Goal: Task Accomplishment & Management: Manage account settings

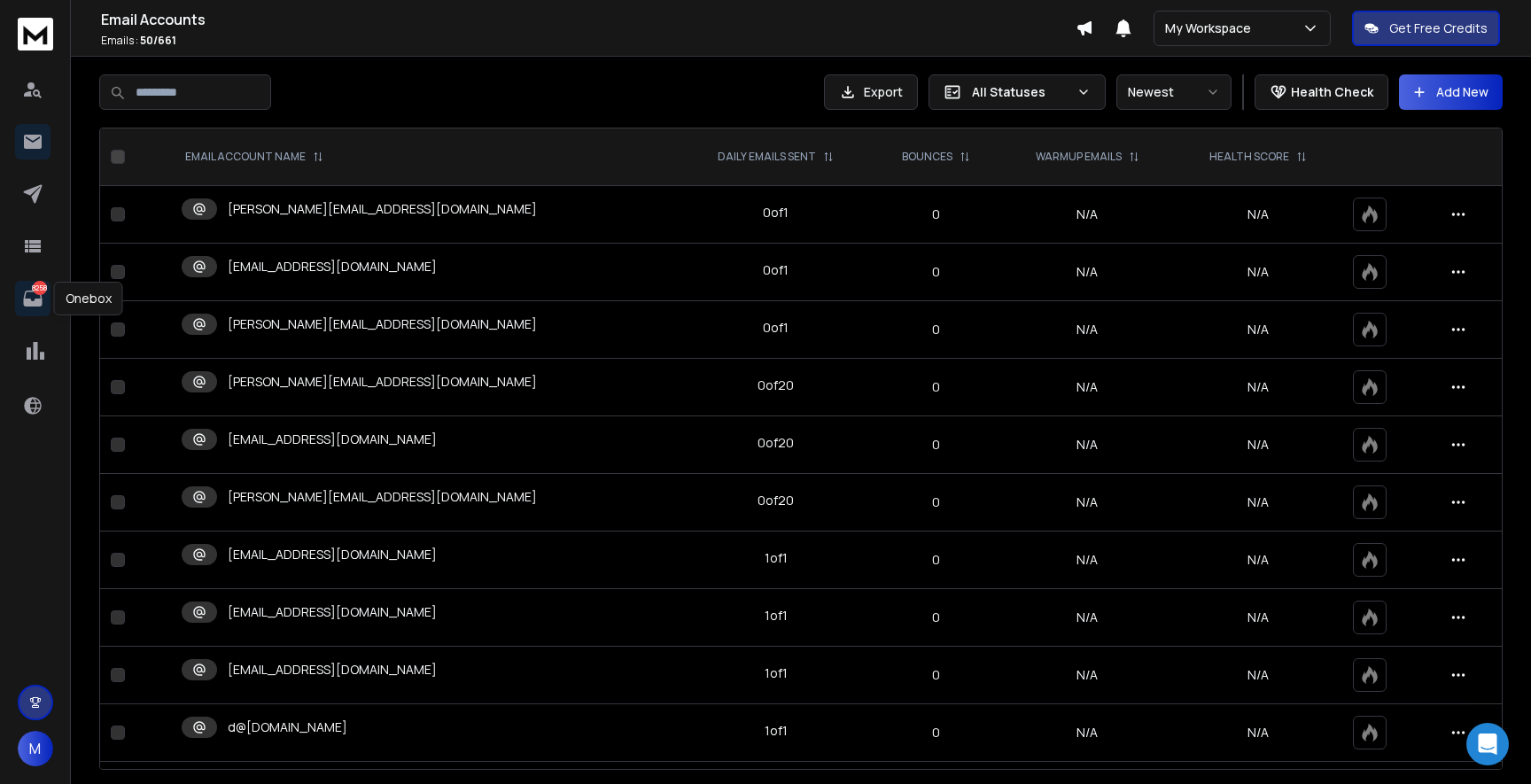
click at [32, 298] on icon at bounding box center [32, 298] width 22 height 22
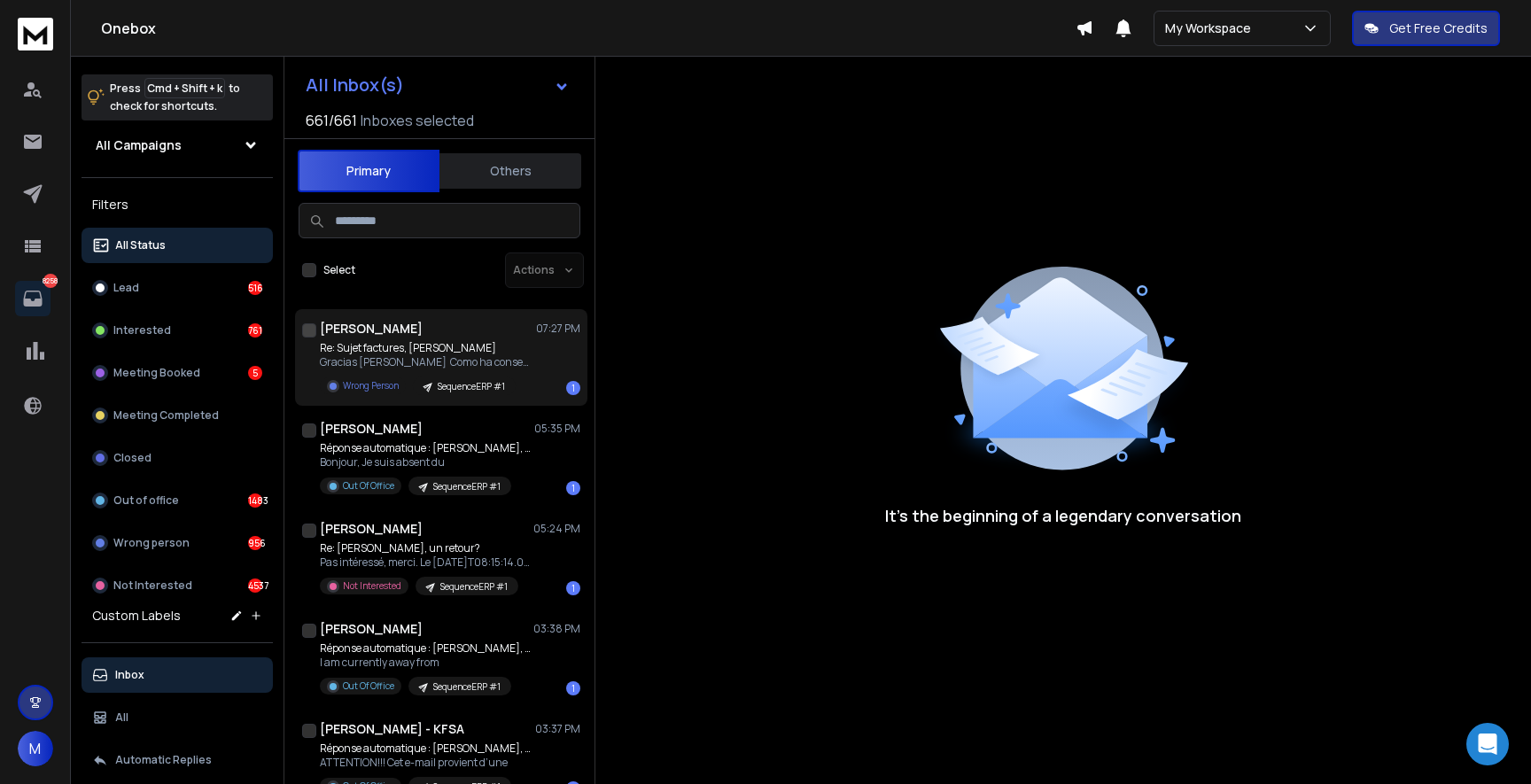
click at [477, 366] on p "Gracias [PERSON_NAME] Como ha conseguido escribir" at bounding box center [425, 362] width 213 height 14
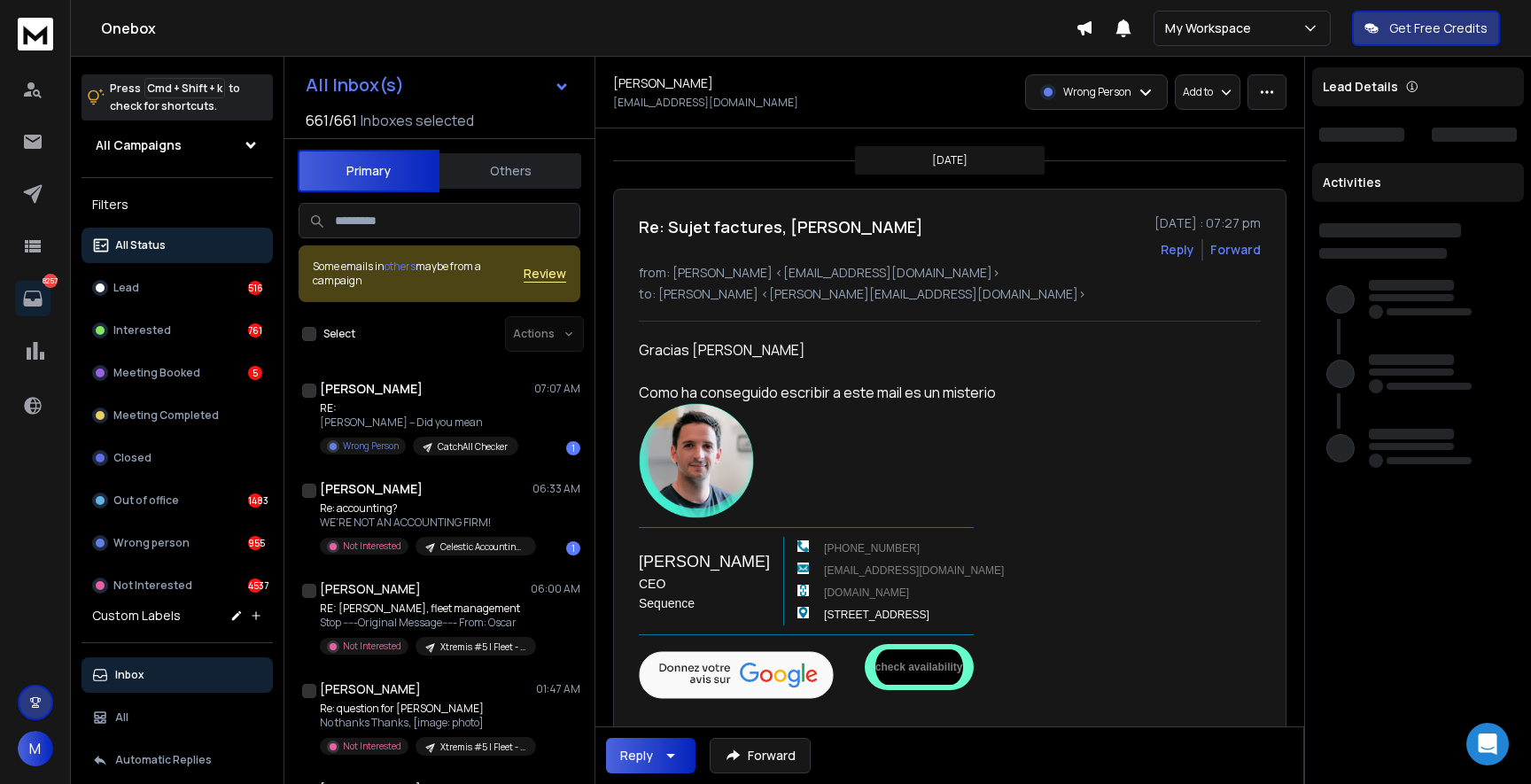
scroll to position [588, 0]
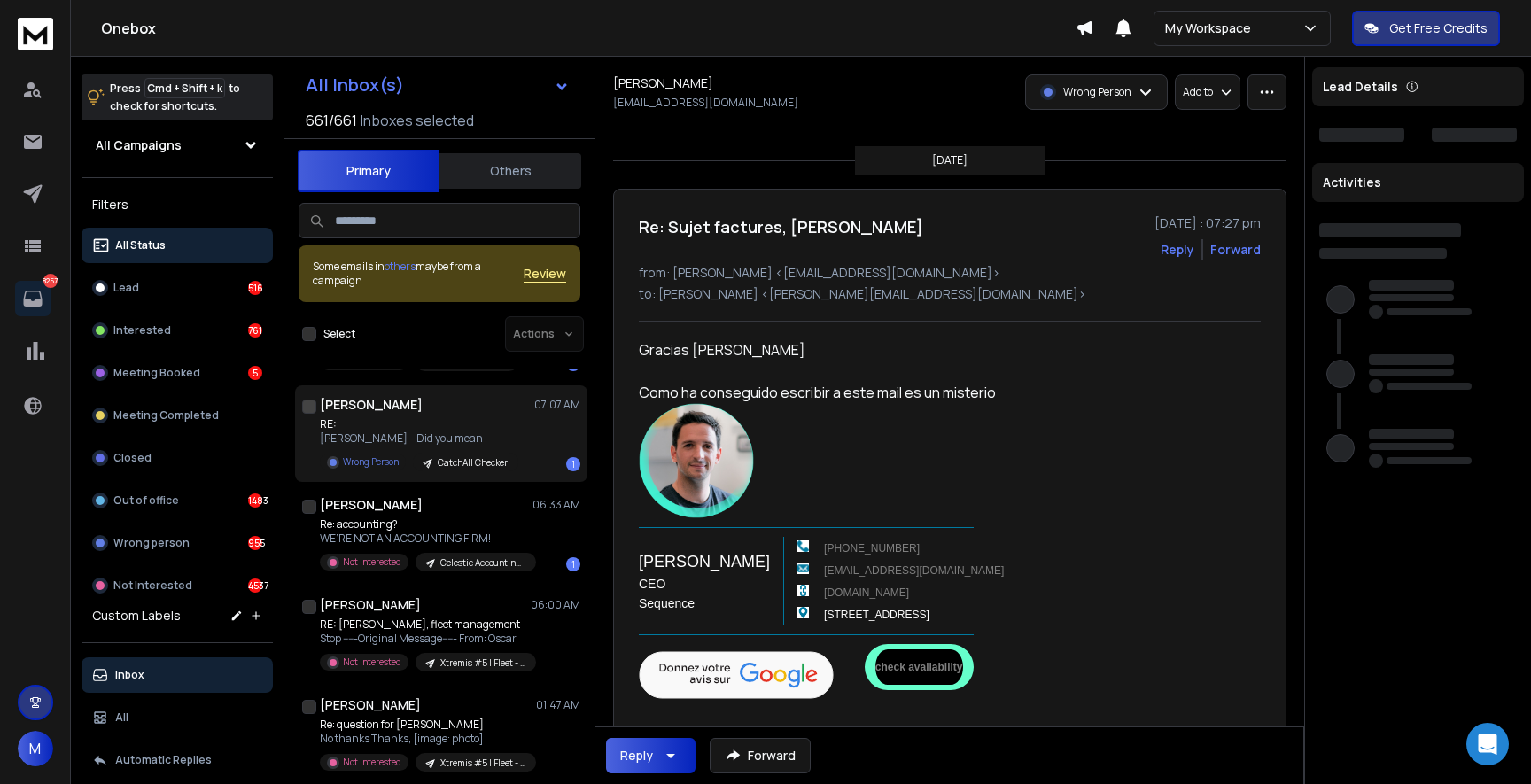
click at [511, 456] on div "CatchAll Checker" at bounding box center [466, 462] width 106 height 19
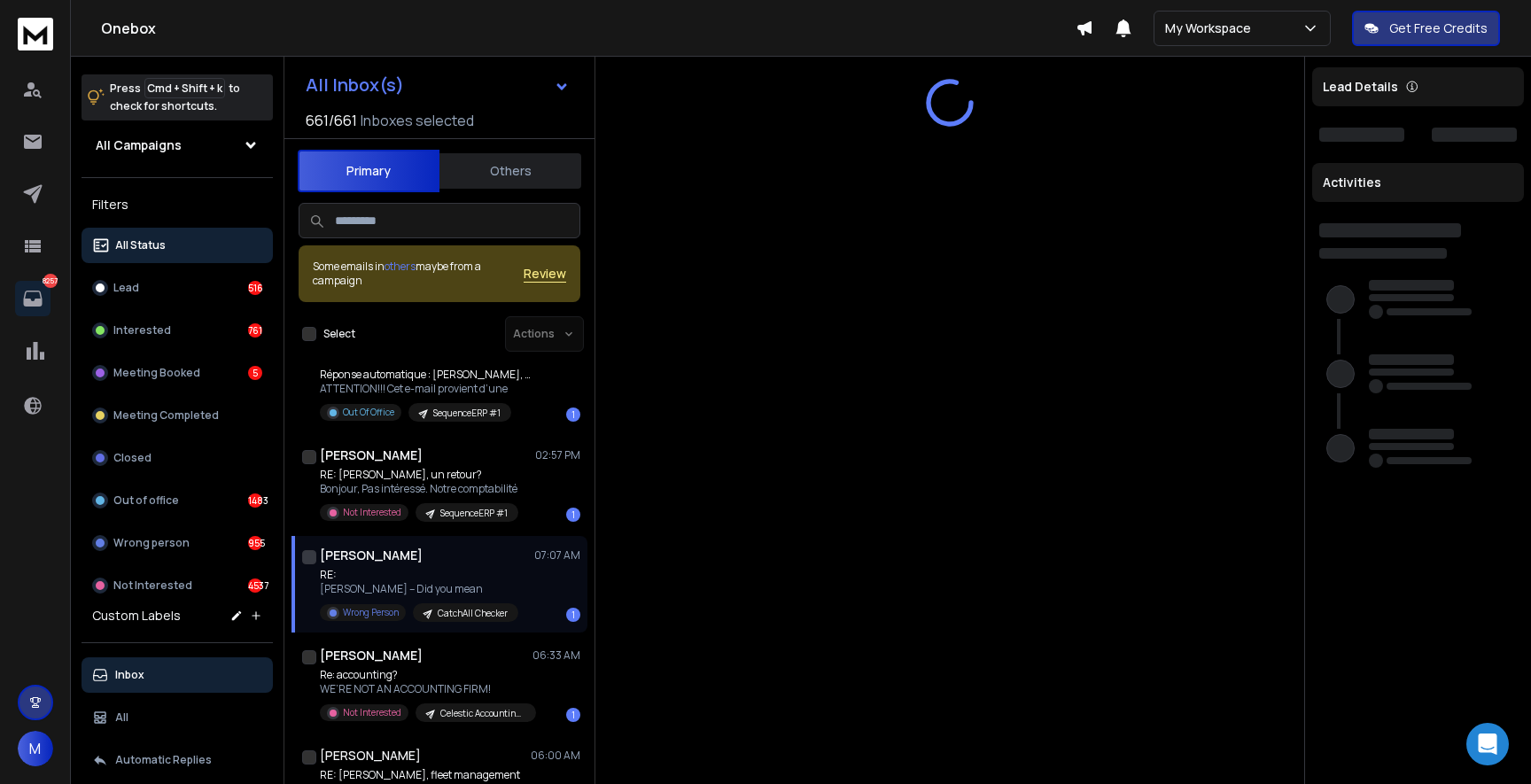
scroll to position [415, 0]
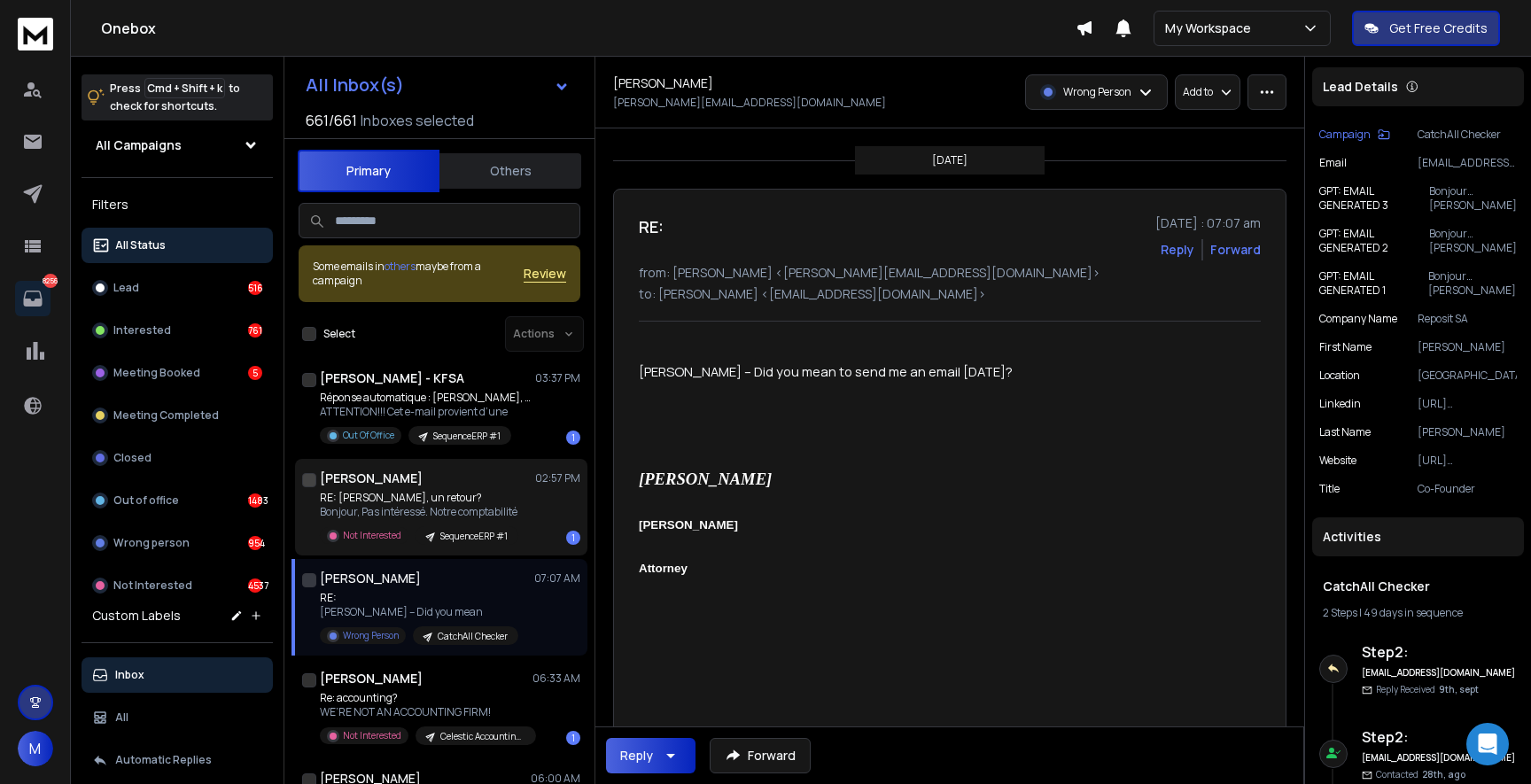
click at [497, 542] on p "SequenceERP #1" at bounding box center [473, 537] width 67 height 13
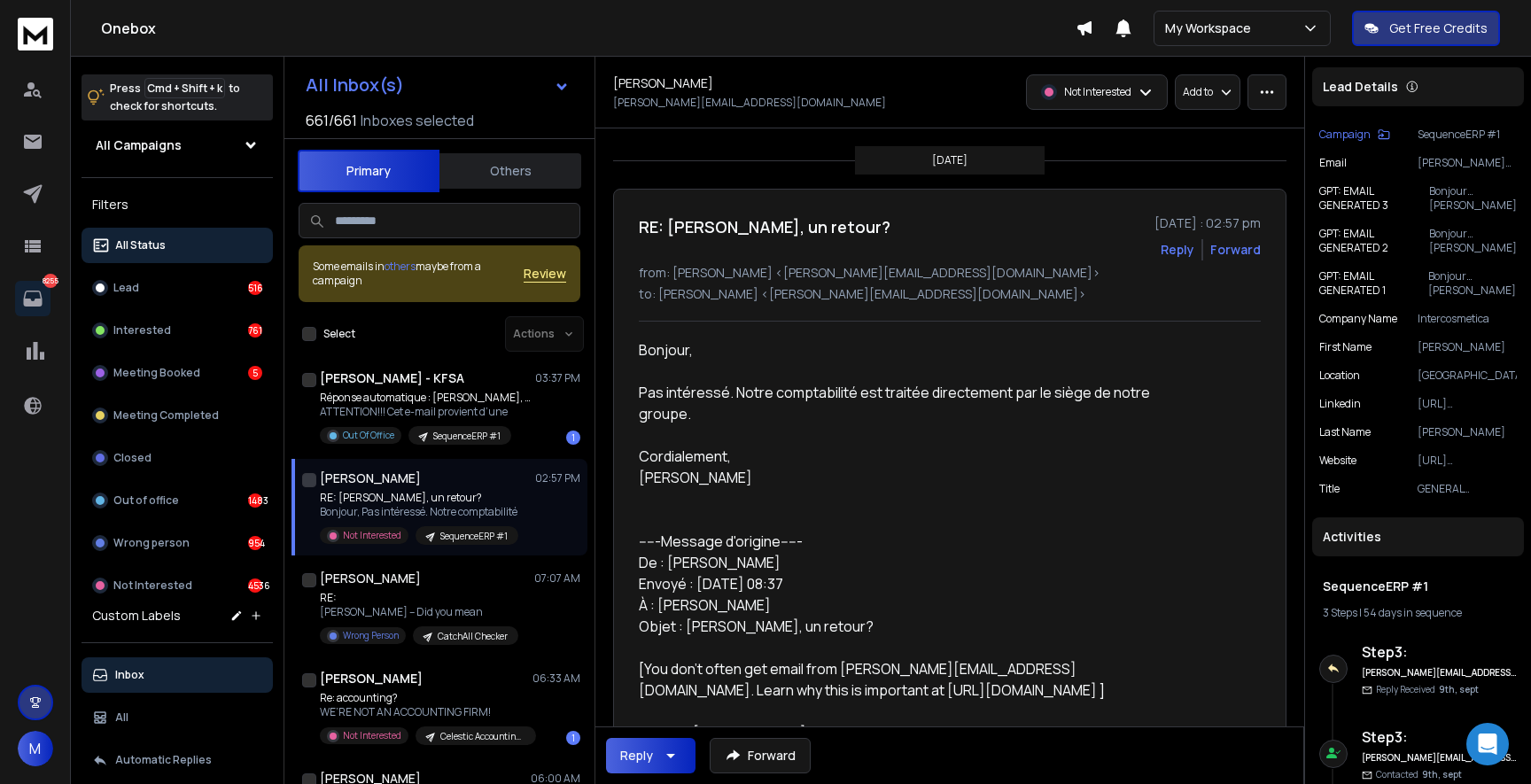
click at [631, 348] on div "RE: [PERSON_NAME], un retour? [DATE] : 02:57 pm Reply Forward from: [PERSON_NAM…" at bounding box center [950, 677] width 674 height 977
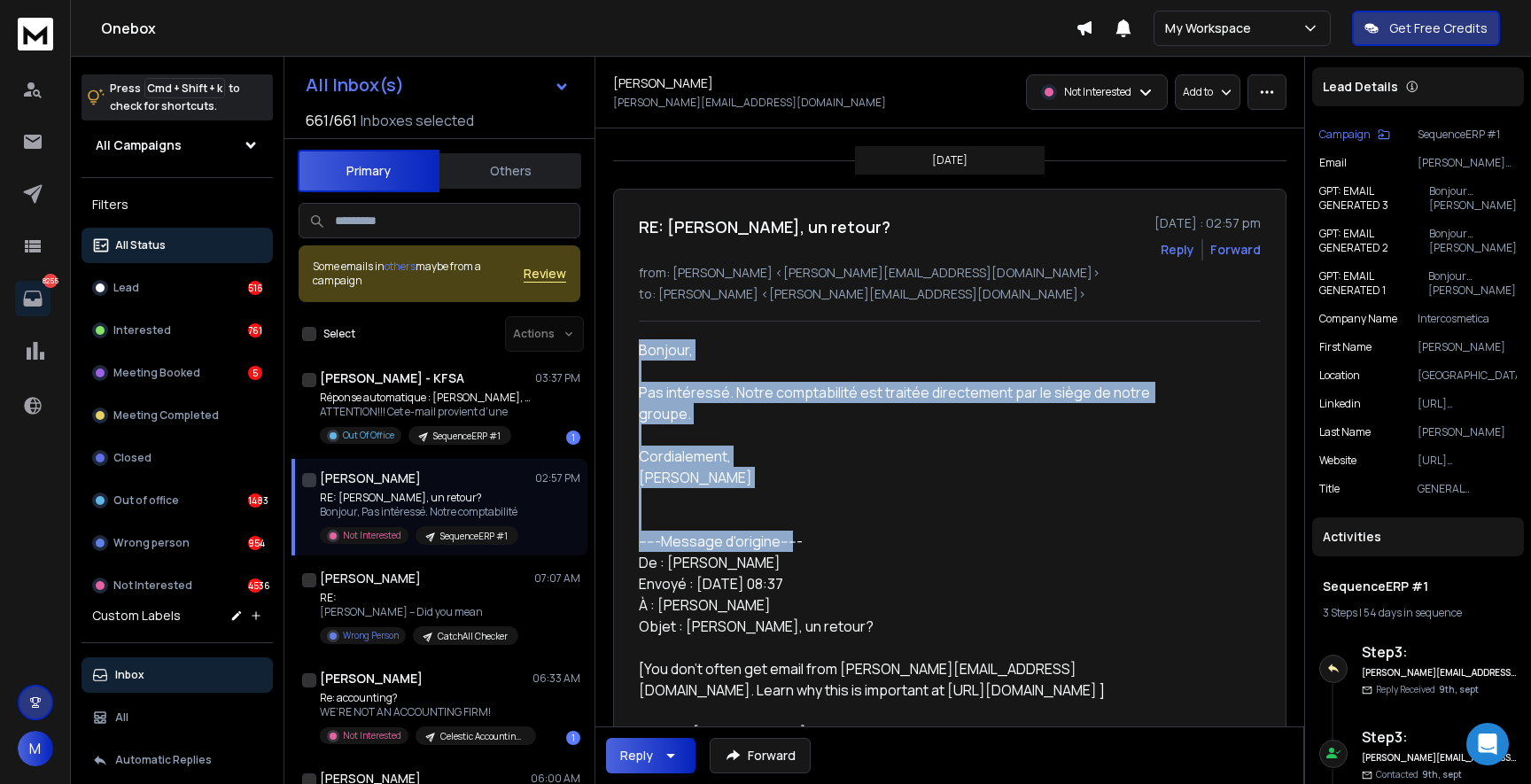
drag, startPoint x: 631, startPoint y: 348, endPoint x: 783, endPoint y: 536, distance: 241.8
click at [785, 537] on div "RE: [PERSON_NAME], un retour? [DATE] : 02:57 pm Reply Forward from: [PERSON_NAM…" at bounding box center [950, 677] width 674 height 977
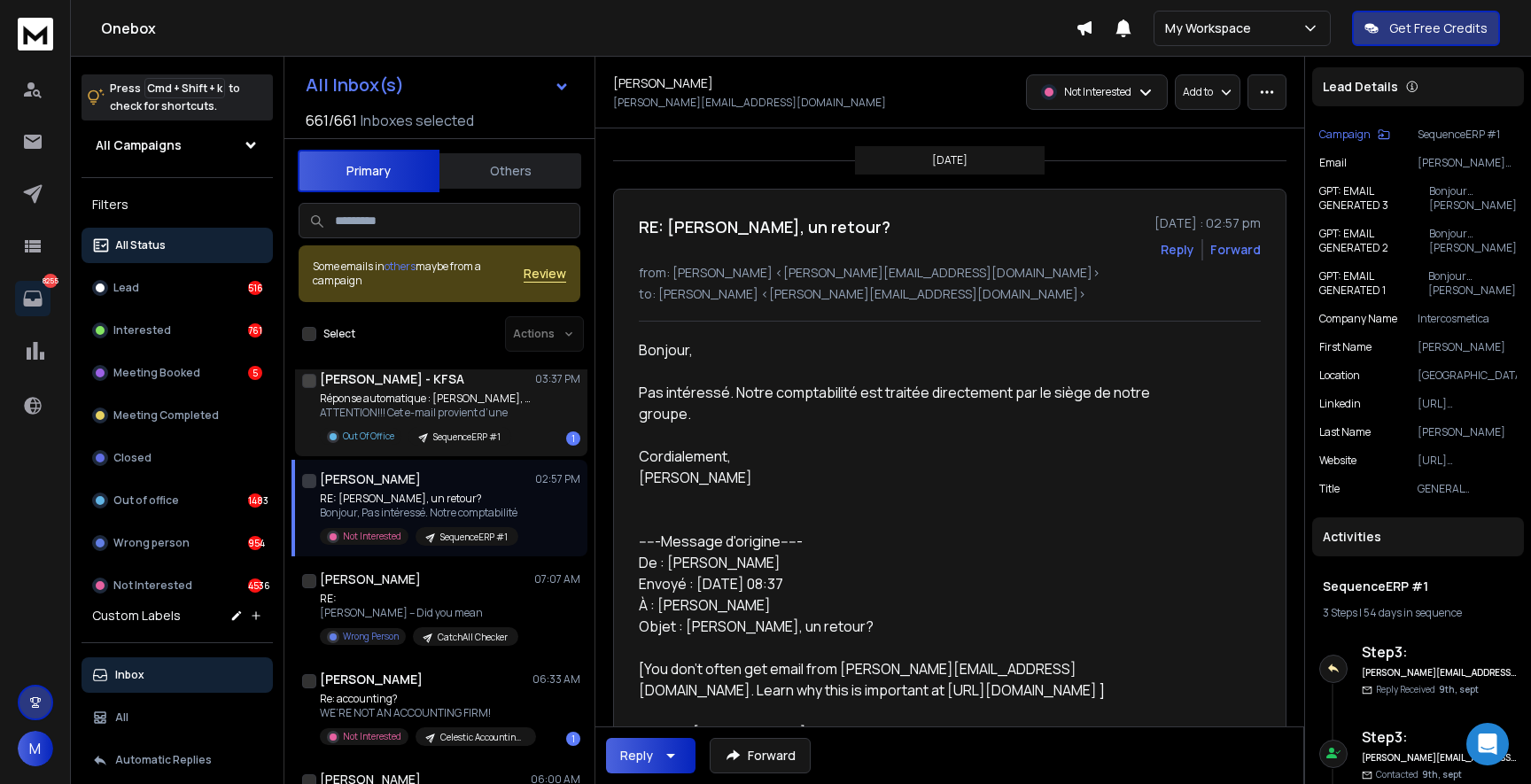
click at [482, 377] on div "[PERSON_NAME] - KFSA 03:37 PM" at bounding box center [450, 379] width 261 height 18
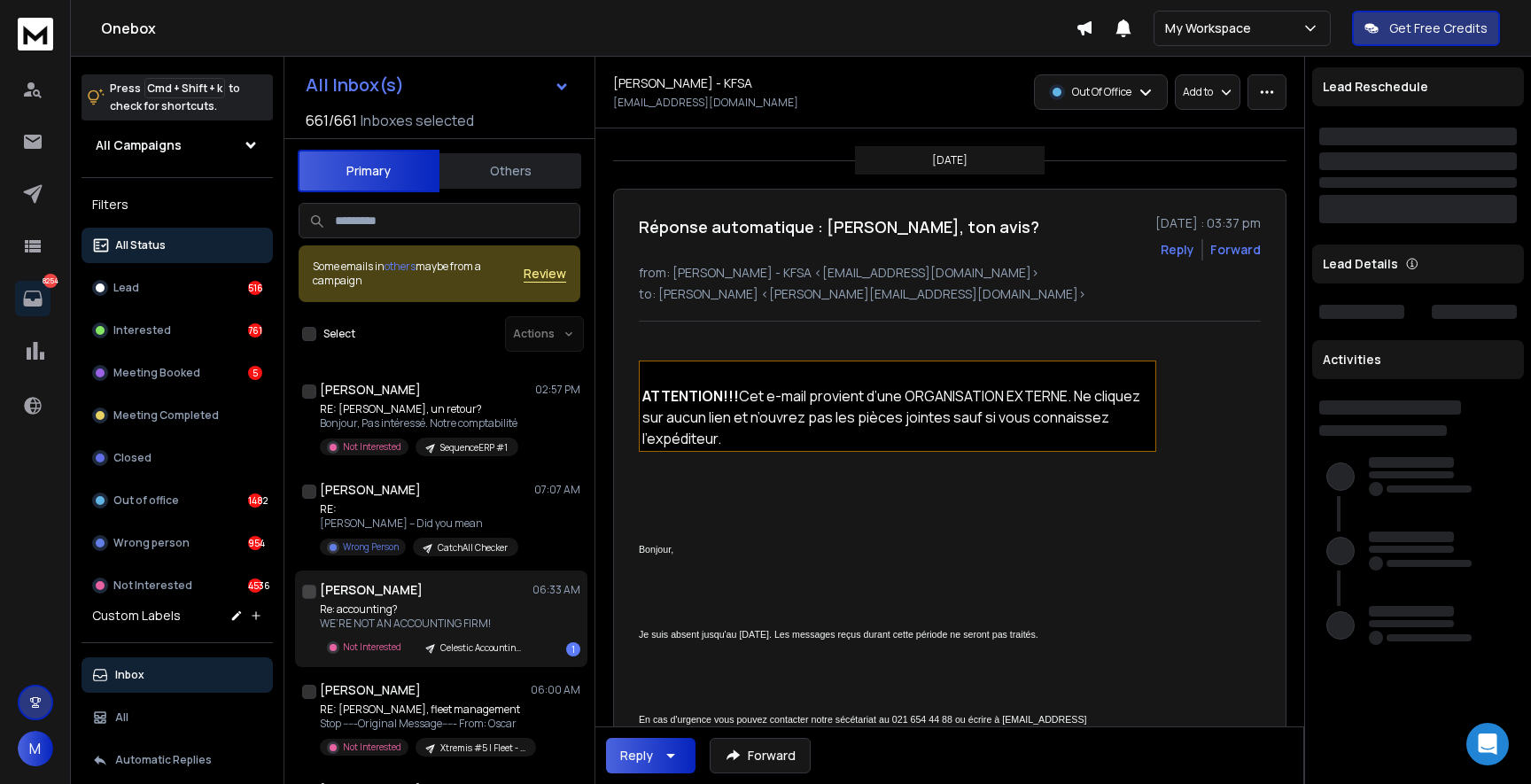
click at [466, 600] on div "[PERSON_NAME] 06:33 AM Re: accounting? WE’RE NOT AN ACCOUNTING FIRM! Not Intere…" at bounding box center [450, 619] width 261 height 76
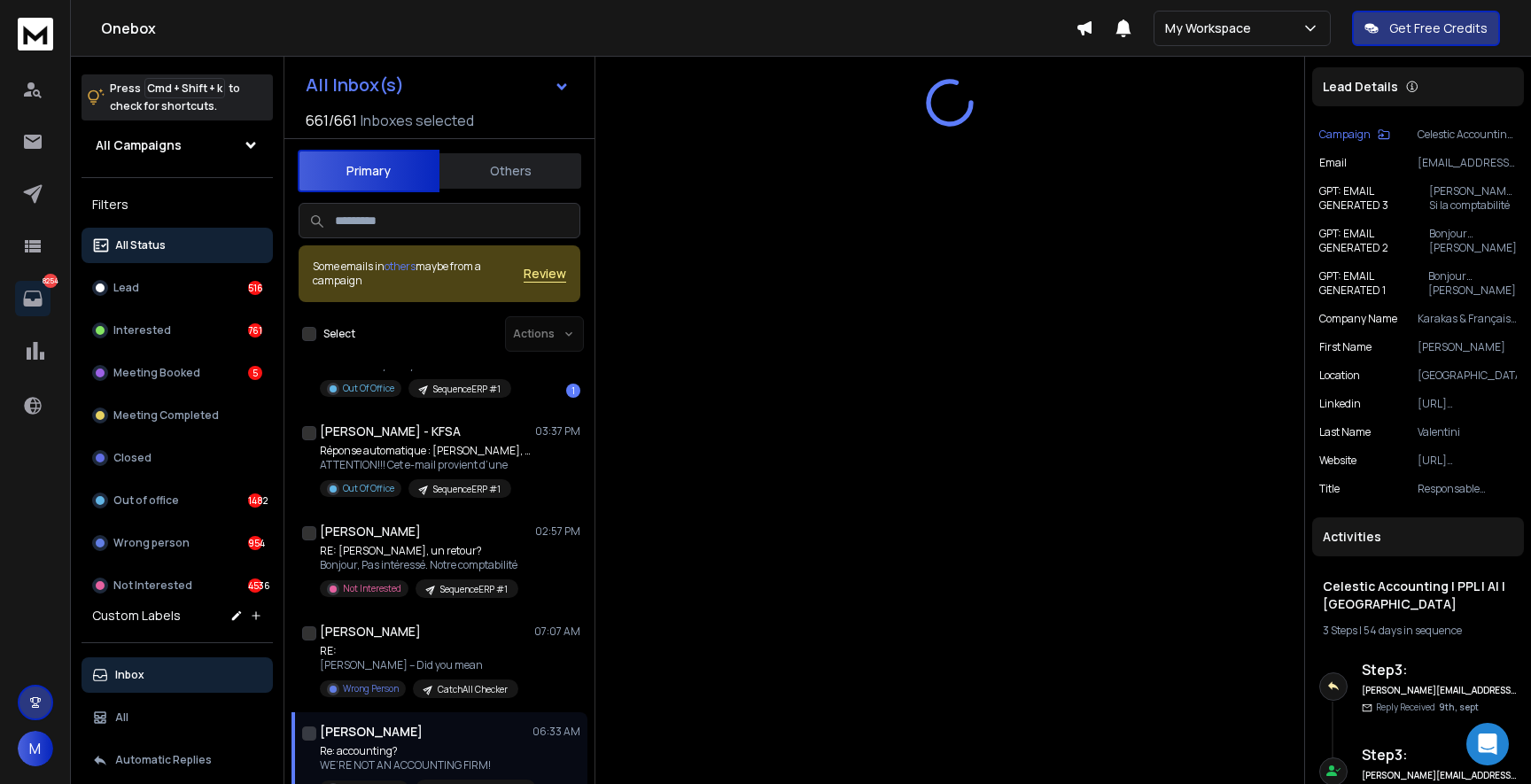
scroll to position [339, 0]
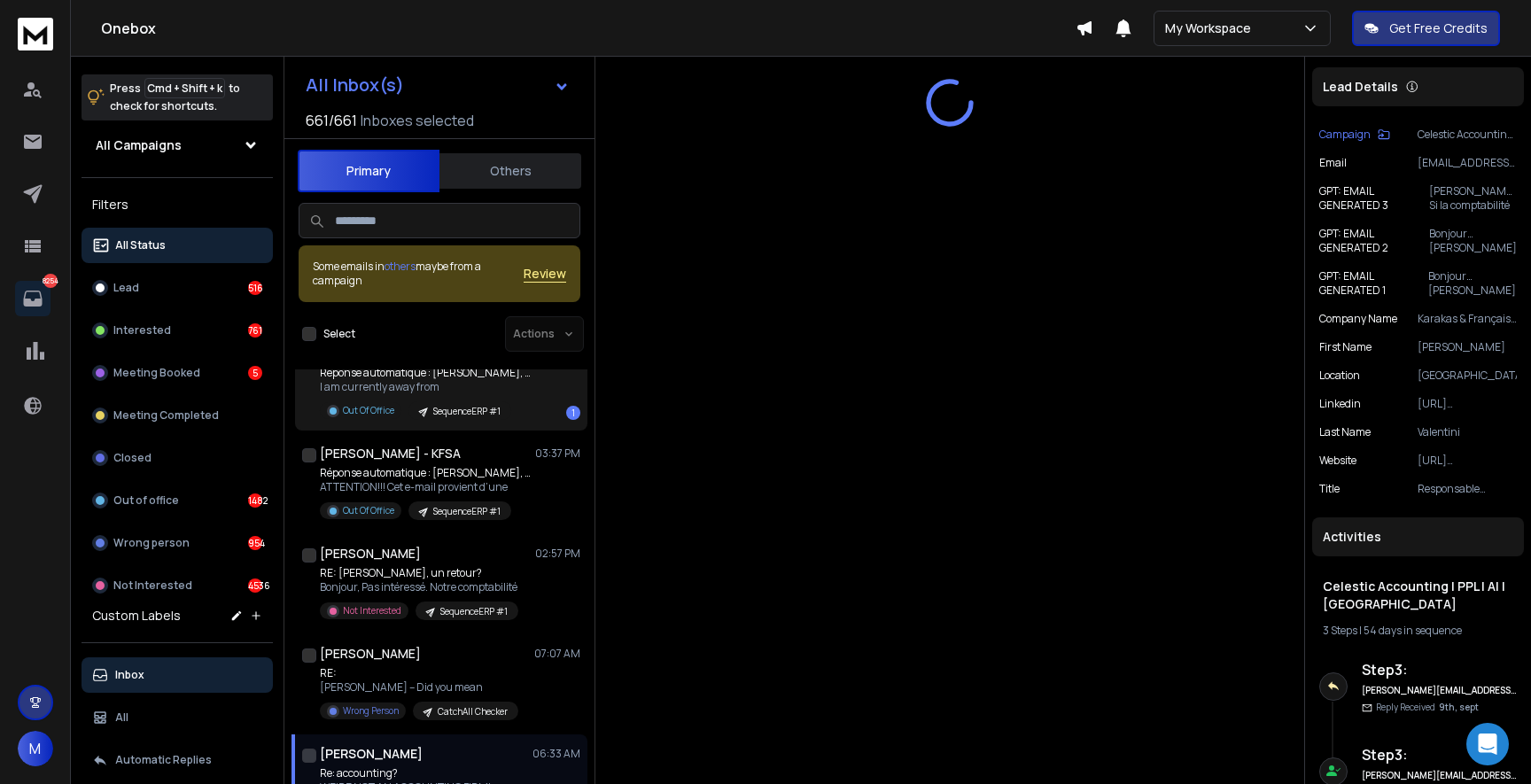
click at [496, 415] on p "SequenceERP #1" at bounding box center [466, 411] width 67 height 13
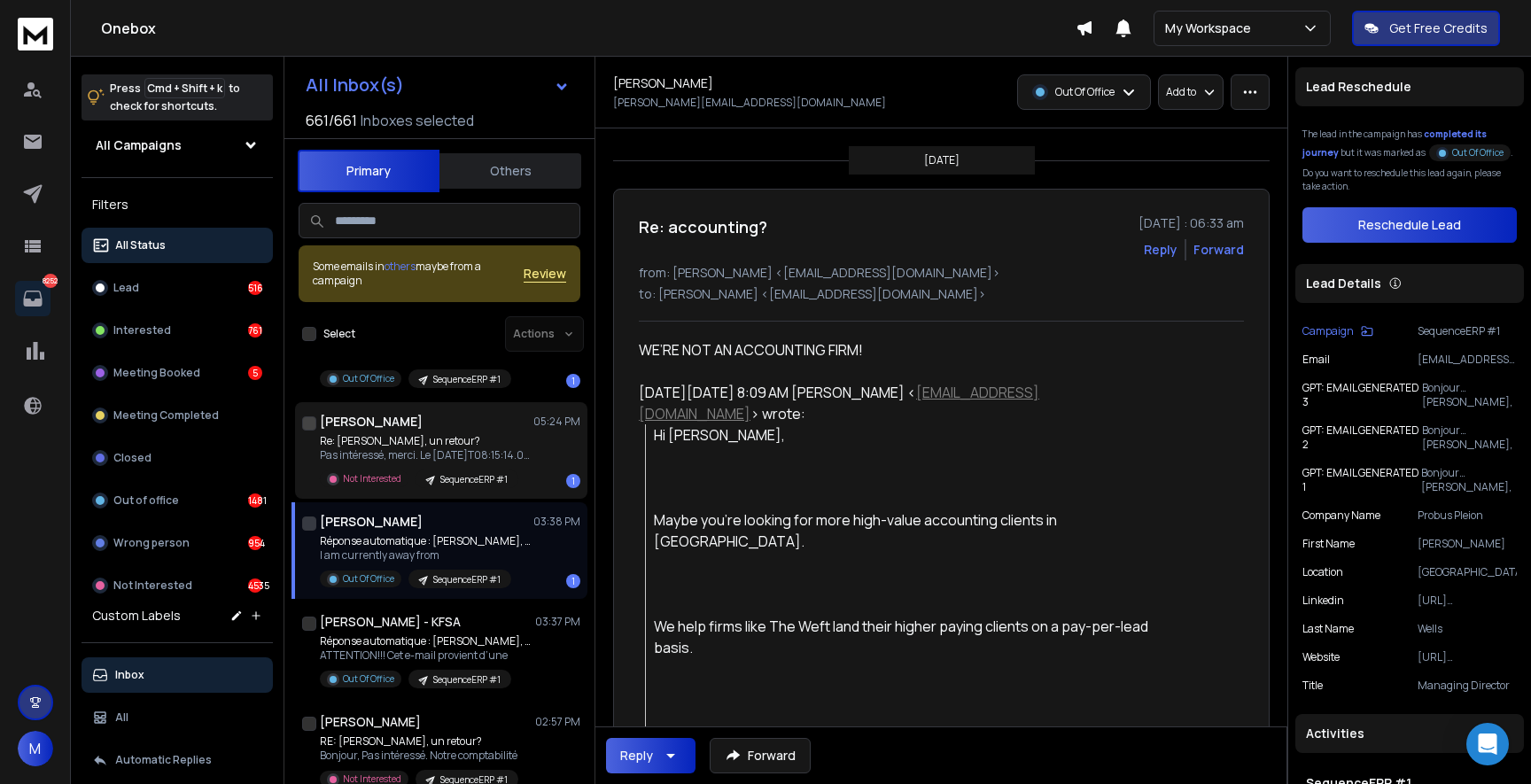
click at [500, 468] on div "Re: [PERSON_NAME], un retour? Pas intéressé, merci. Le [DATE]T08:15:14.000+02:0…" at bounding box center [425, 460] width 213 height 54
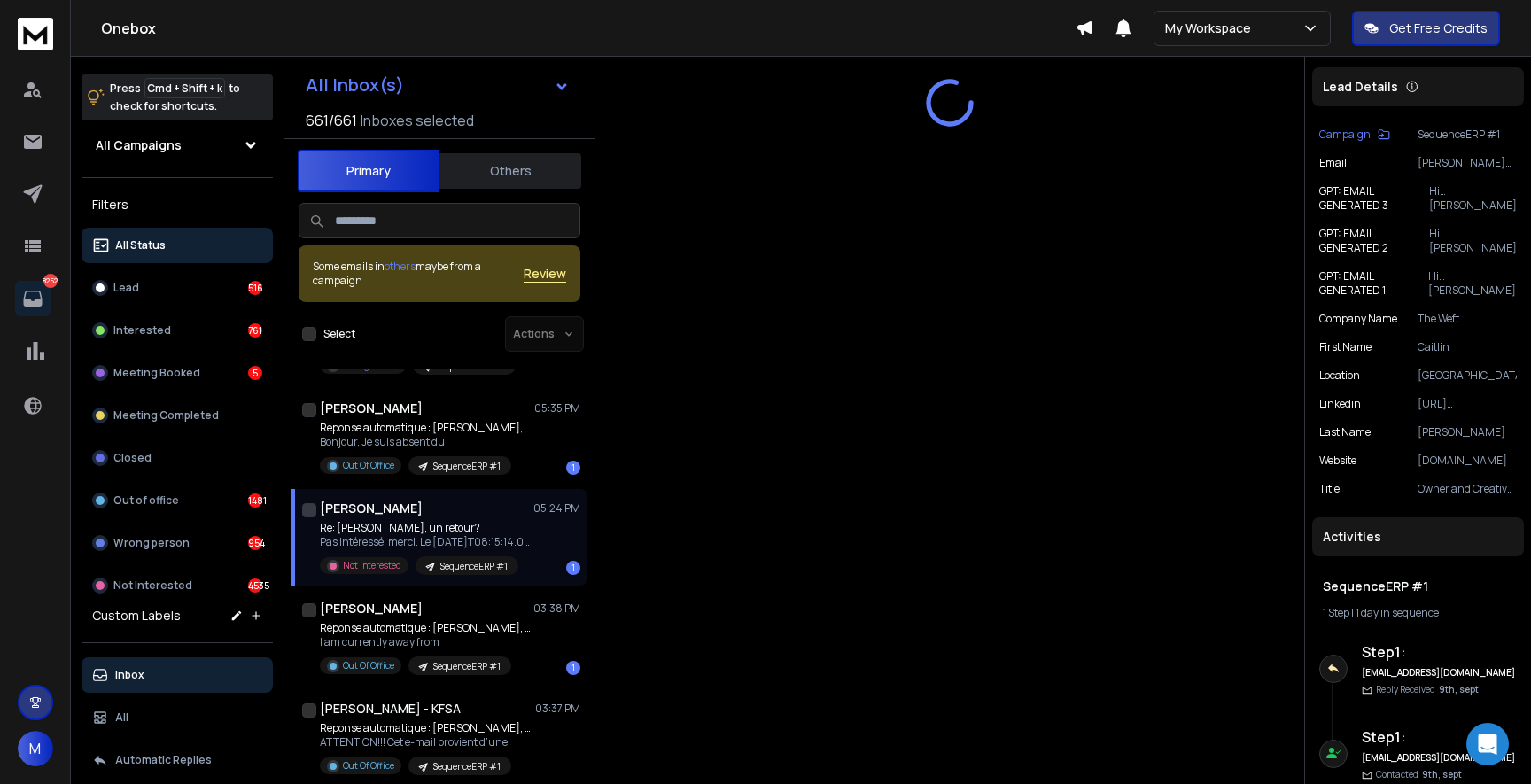
scroll to position [56, 0]
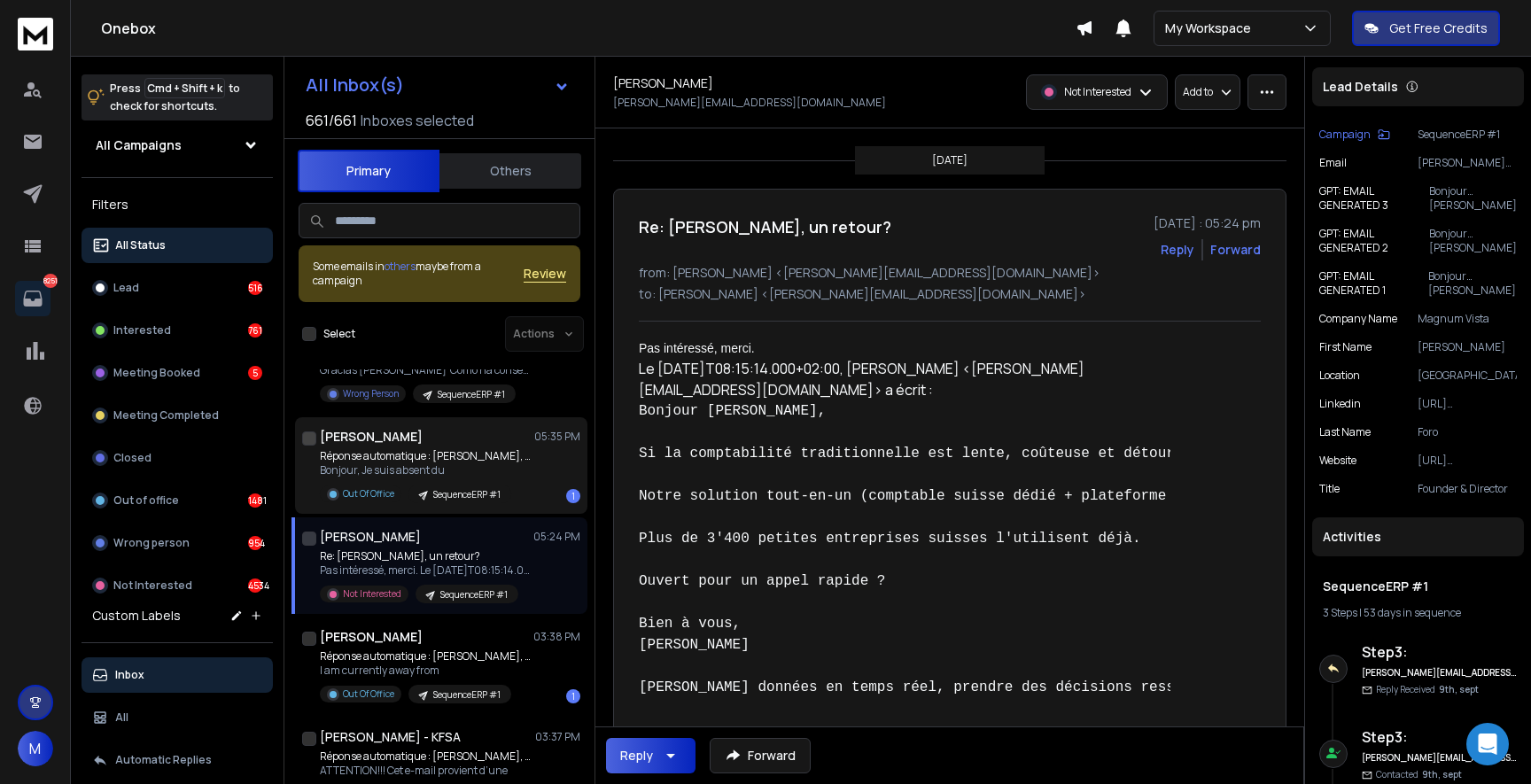
click at [498, 470] on p "Bonjour, Je suis absent du" at bounding box center [425, 469] width 213 height 14
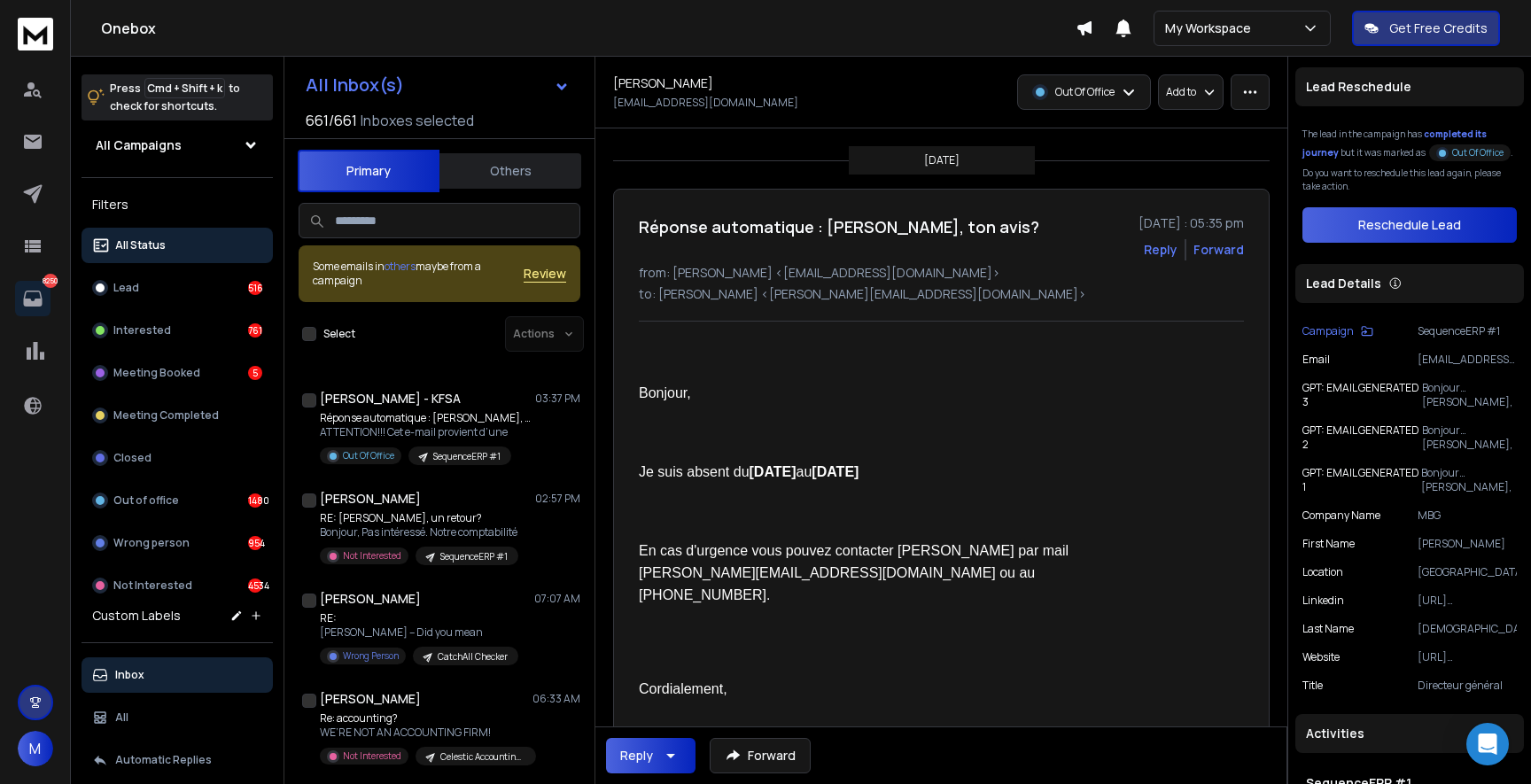
scroll to position [319, 0]
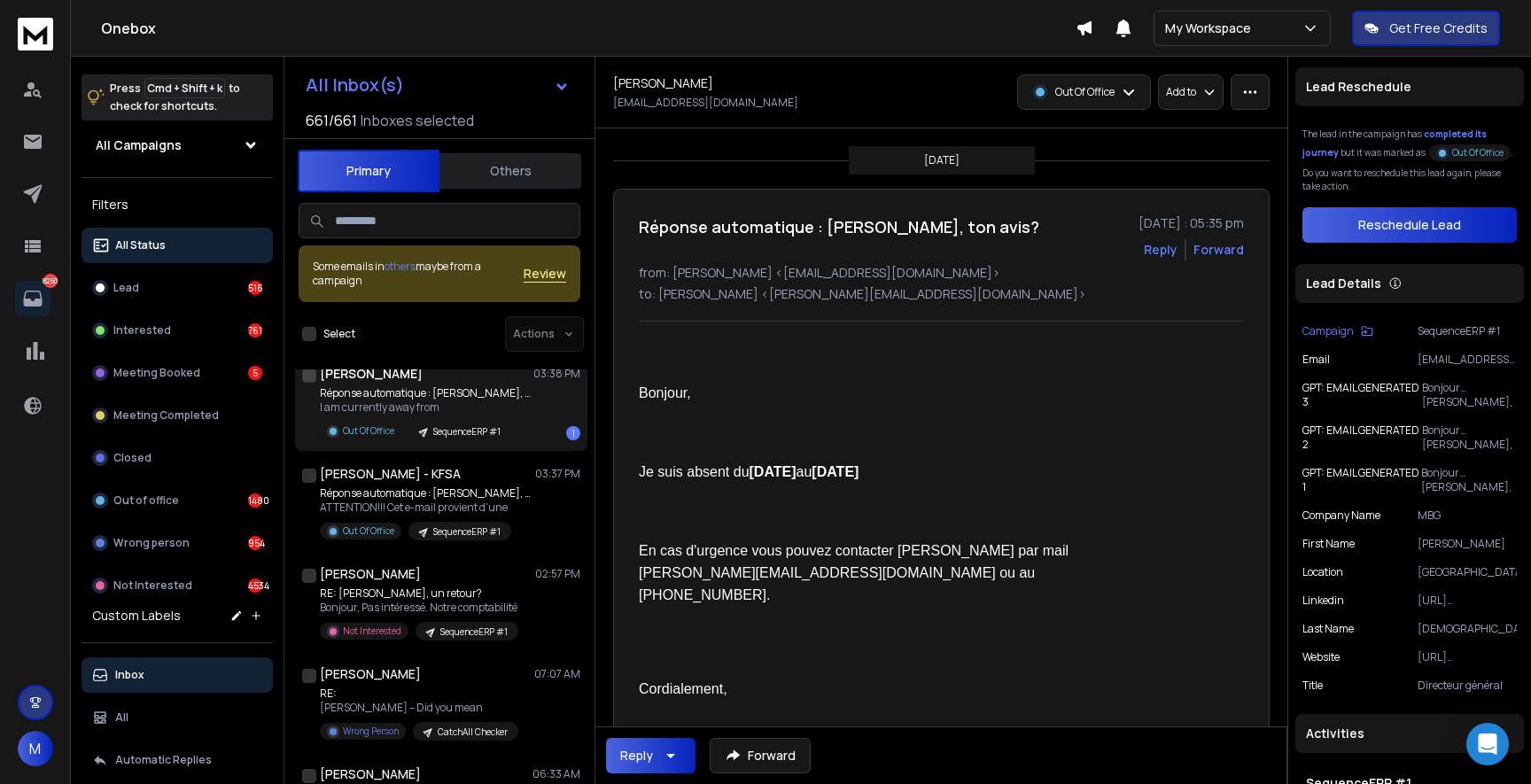
click at [480, 430] on p "SequenceERP #1" at bounding box center [466, 432] width 67 height 13
